Goal: Task Accomplishment & Management: Use online tool/utility

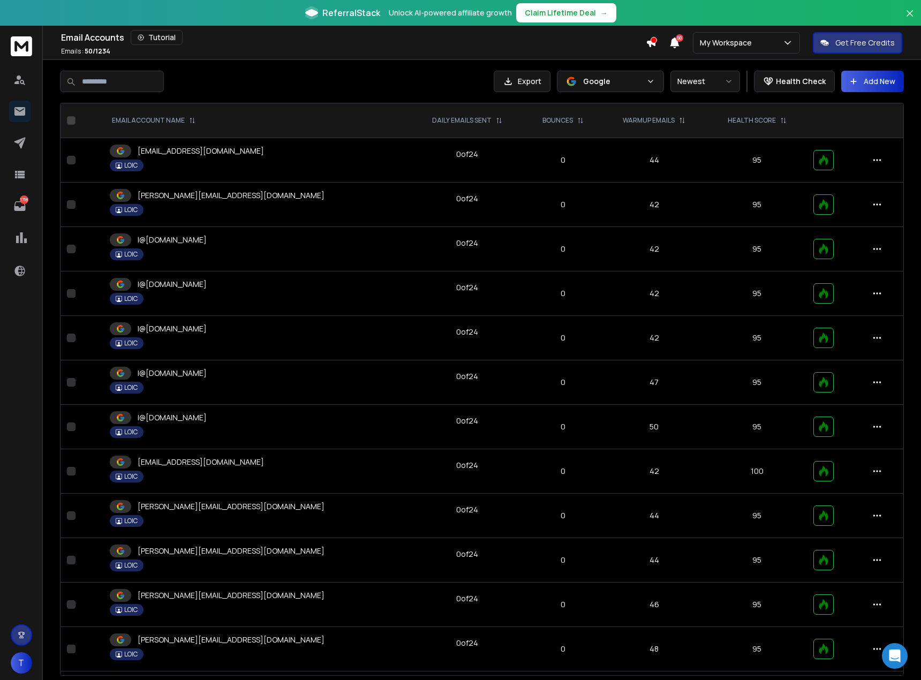
click at [869, 81] on button "Add New" at bounding box center [872, 81] width 63 height 21
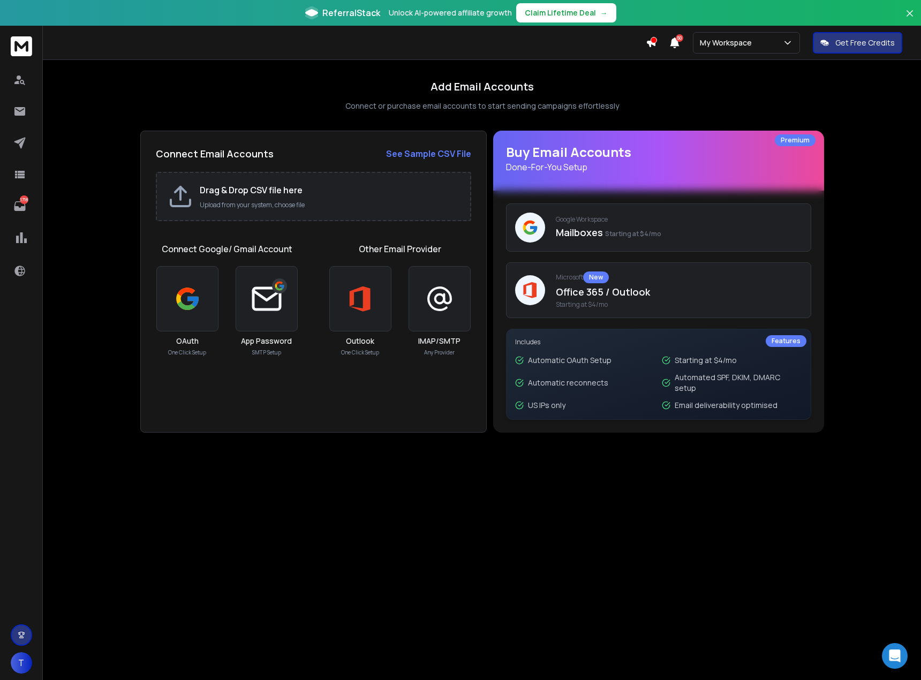
click at [305, 192] on h2 "Drag & Drop CSV file here" at bounding box center [330, 190] width 260 height 13
type input "**********"
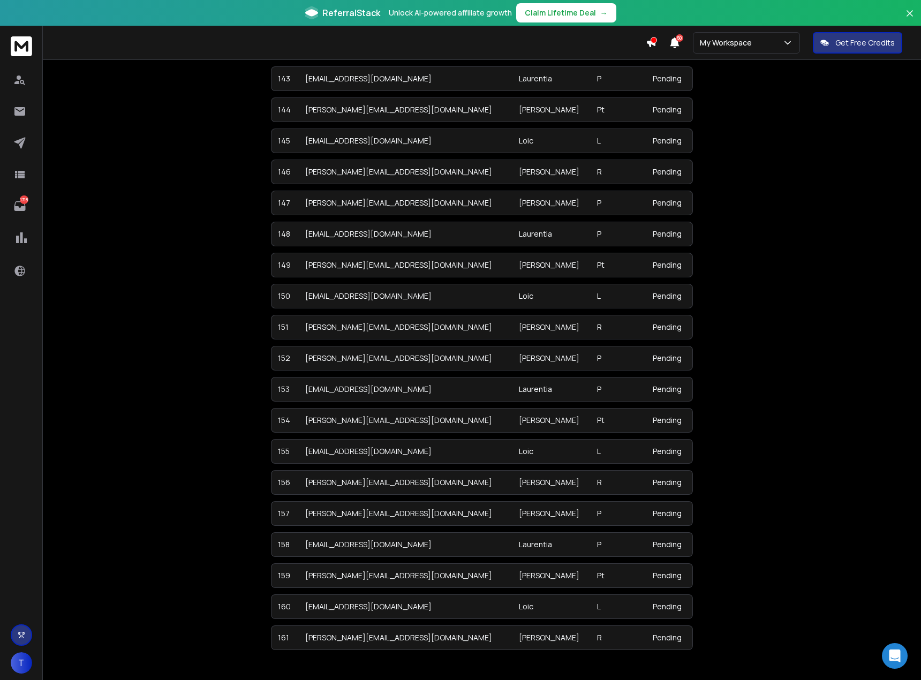
scroll to position [3165, 0]
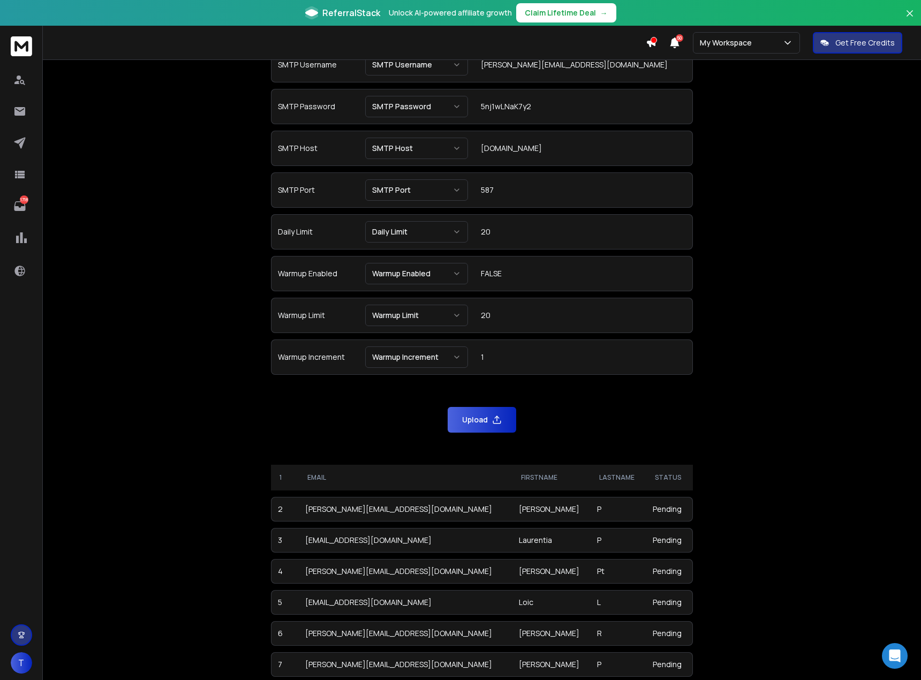
scroll to position [509, 0]
click at [482, 416] on p "Upload" at bounding box center [475, 421] width 26 height 11
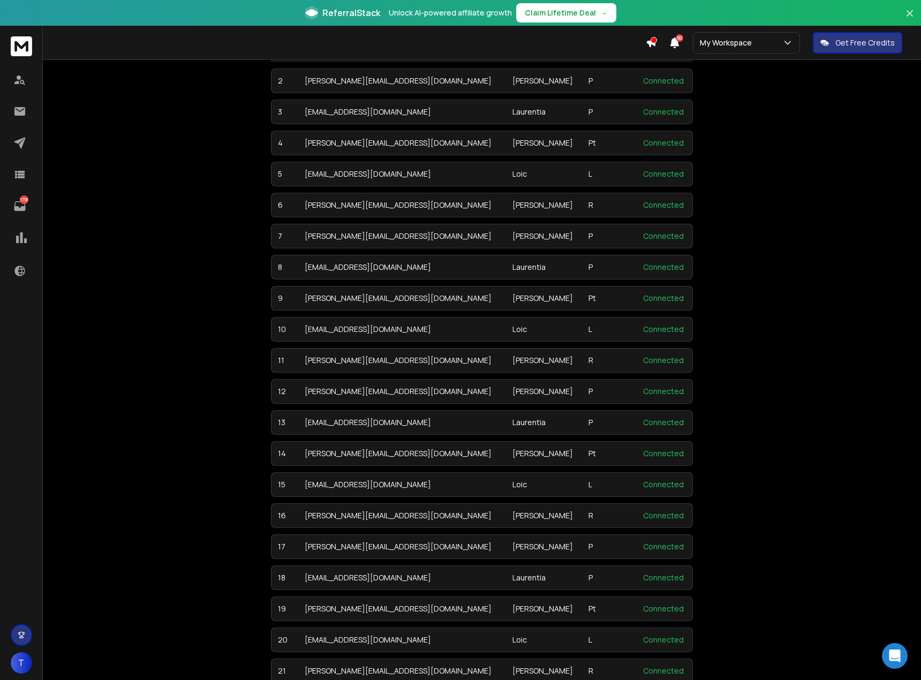
scroll to position [1048, 0]
